Goal: Task Accomplishment & Management: Manage account settings

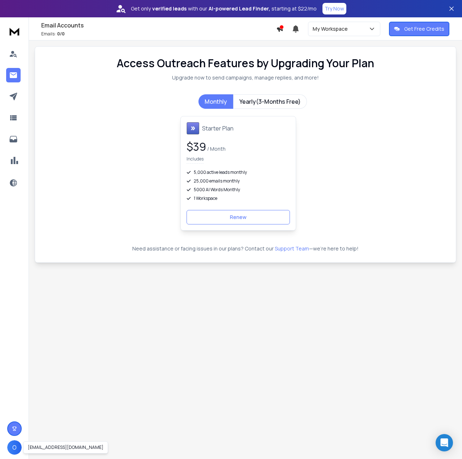
click at [15, 444] on span "O" at bounding box center [14, 448] width 14 height 14
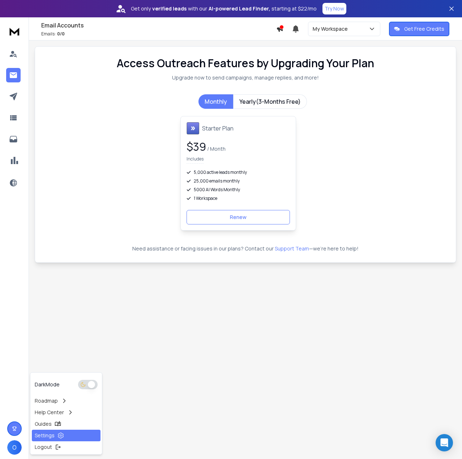
click at [53, 433] on p "Settings" at bounding box center [45, 435] width 20 height 7
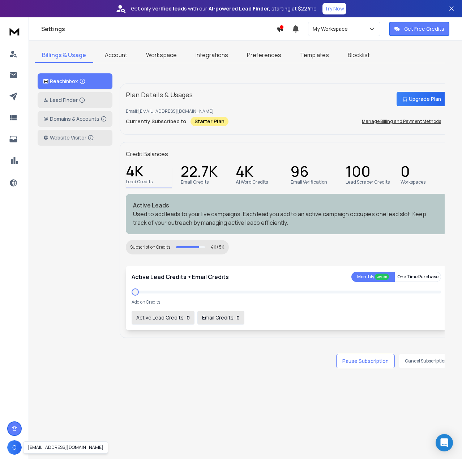
click at [21, 444] on button "O" at bounding box center [14, 448] width 14 height 14
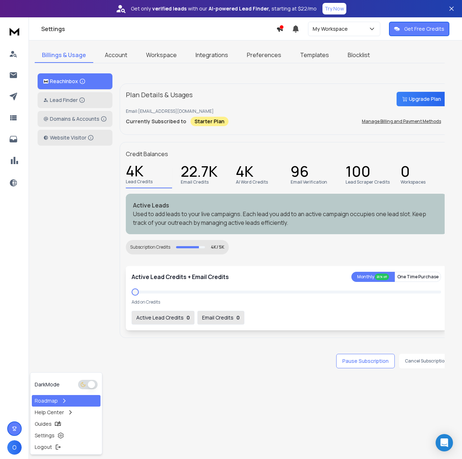
click at [63, 331] on div "ReachInbox Lead Finder Domains & Accounts Website Visitor Plan Details & Usages…" at bounding box center [240, 262] width 404 height 378
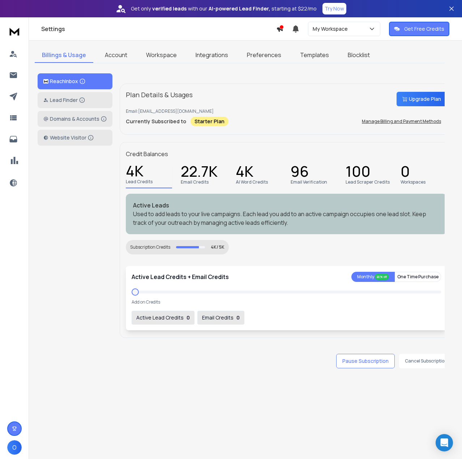
click at [87, 105] on button "Lead Finder" at bounding box center [75, 100] width 75 height 16
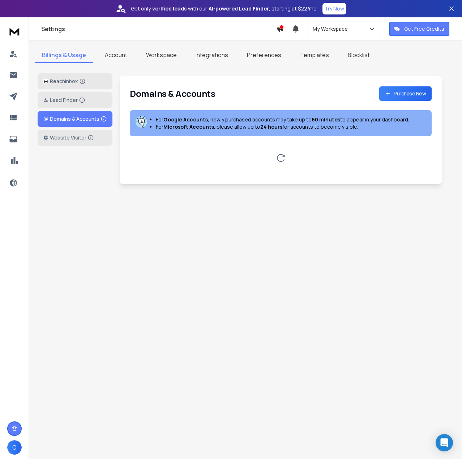
click at [90, 117] on button "Domains & Accounts" at bounding box center [75, 119] width 75 height 16
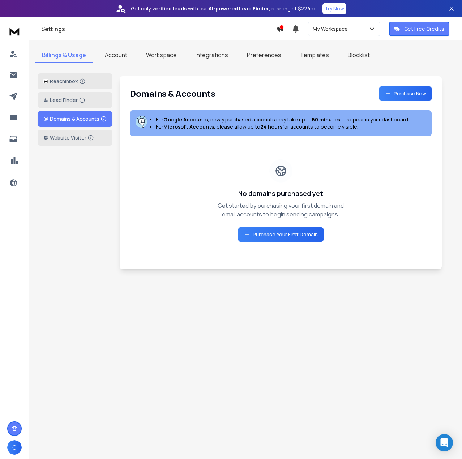
click at [86, 132] on button "Website Visitor" at bounding box center [75, 138] width 75 height 16
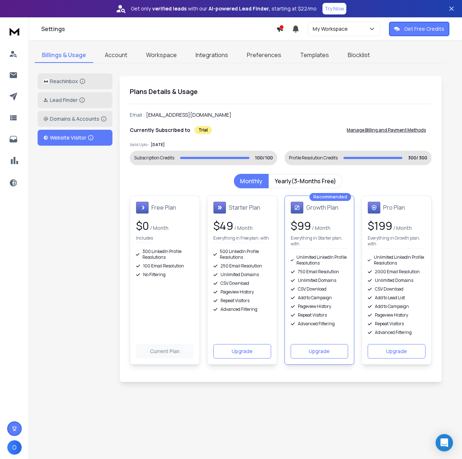
click at [105, 53] on link "Account" at bounding box center [116, 55] width 37 height 15
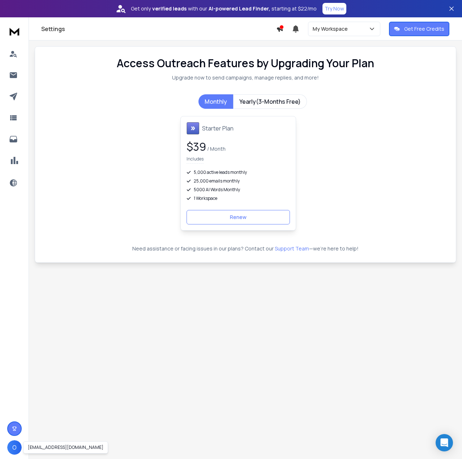
click at [20, 447] on span "O" at bounding box center [14, 448] width 14 height 14
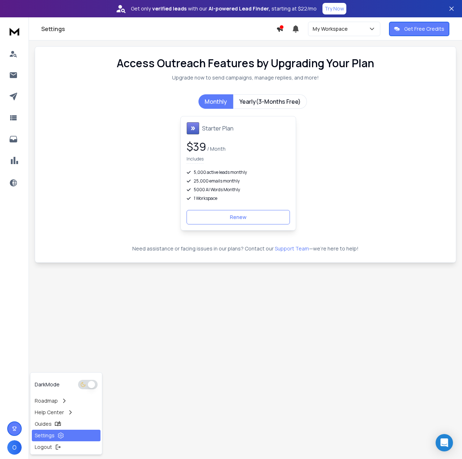
click at [44, 432] on div "Settings" at bounding box center [66, 436] width 69 height 12
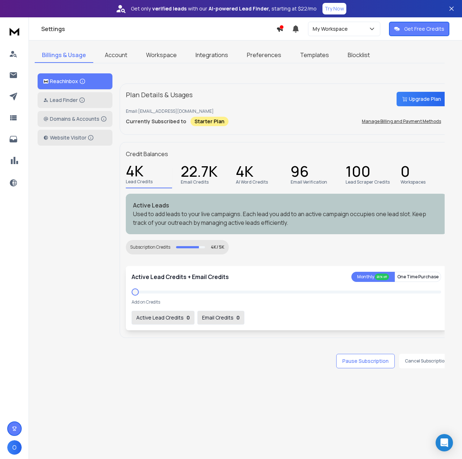
click at [353, 54] on link "Blocklist" at bounding box center [359, 55] width 37 height 15
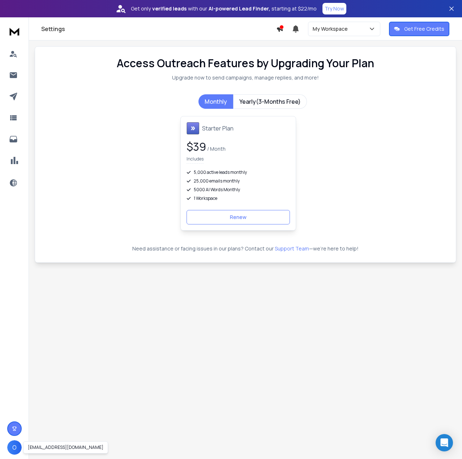
click at [14, 449] on span "O" at bounding box center [14, 448] width 14 height 14
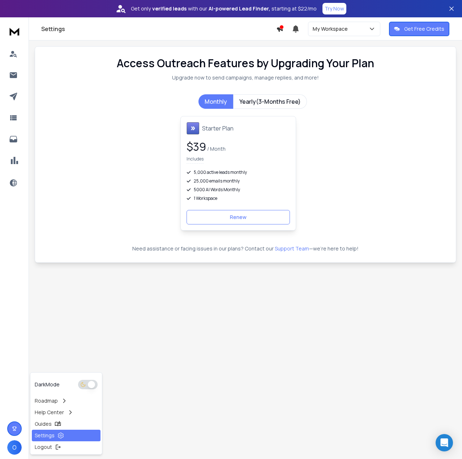
click at [38, 434] on p "Settings" at bounding box center [45, 435] width 20 height 7
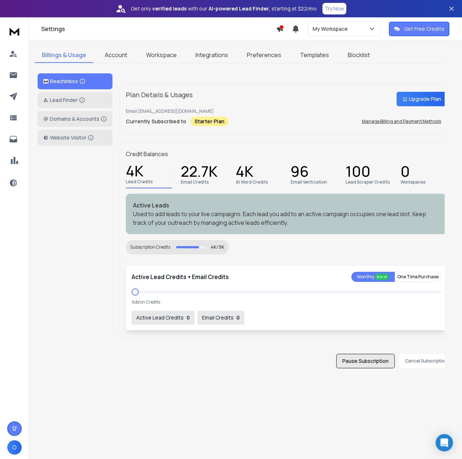
click at [365, 364] on button "Pause Subscription" at bounding box center [365, 361] width 59 height 14
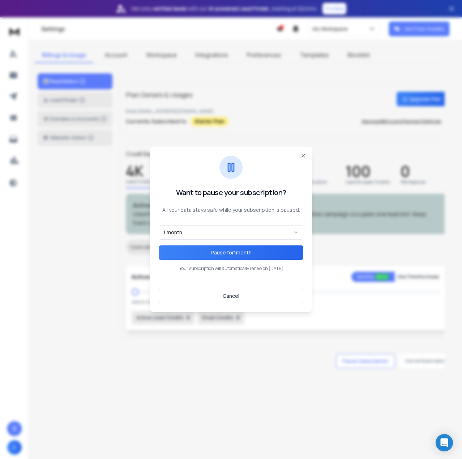
click at [233, 233] on body "Get only verified leads with our AI-powered Lead Finder, starting at $22/mo Try…" at bounding box center [231, 229] width 462 height 459
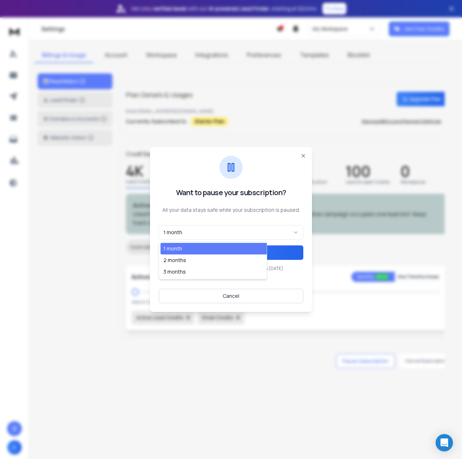
scroll to position [0, 1]
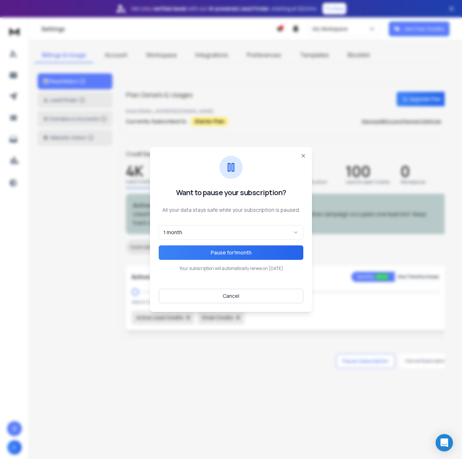
click at [237, 233] on body "Get only verified leads with our AI-powered Lead Finder, starting at $22/mo Try…" at bounding box center [231, 229] width 462 height 459
click at [227, 258] on button "Pause for 3 month s" at bounding box center [231, 253] width 145 height 14
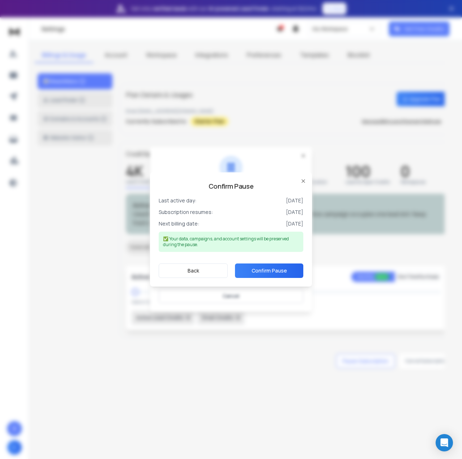
click at [260, 276] on button "Confirm Pause" at bounding box center [269, 271] width 68 height 14
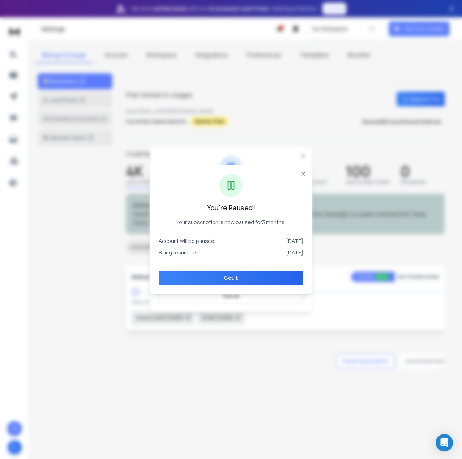
click at [207, 273] on button "Got it" at bounding box center [231, 278] width 145 height 14
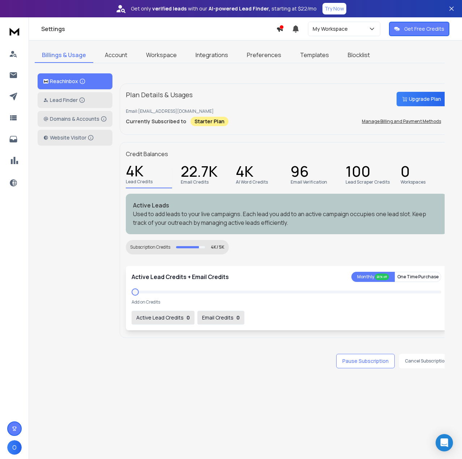
click at [276, 26] on h1 "Settings" at bounding box center [158, 29] width 235 height 9
click at [282, 33] on div "My Workspace Get Free Credits" at bounding box center [362, 29] width 173 height 14
click at [283, 27] on div at bounding box center [282, 27] width 4 height 4
click at [283, 29] on icon at bounding box center [280, 29] width 6 height 6
